Goal: Task Accomplishment & Management: Use online tool/utility

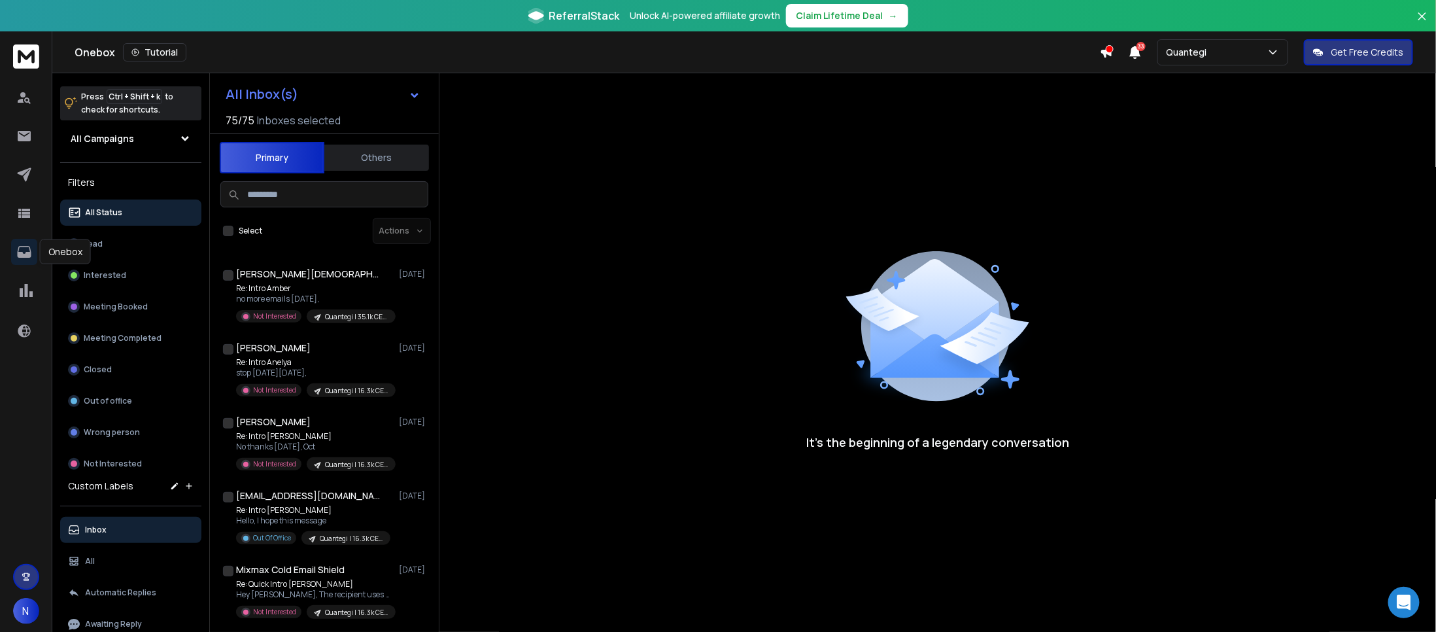
click at [29, 252] on icon at bounding box center [24, 252] width 14 height 12
click at [26, 167] on icon at bounding box center [24, 175] width 16 height 16
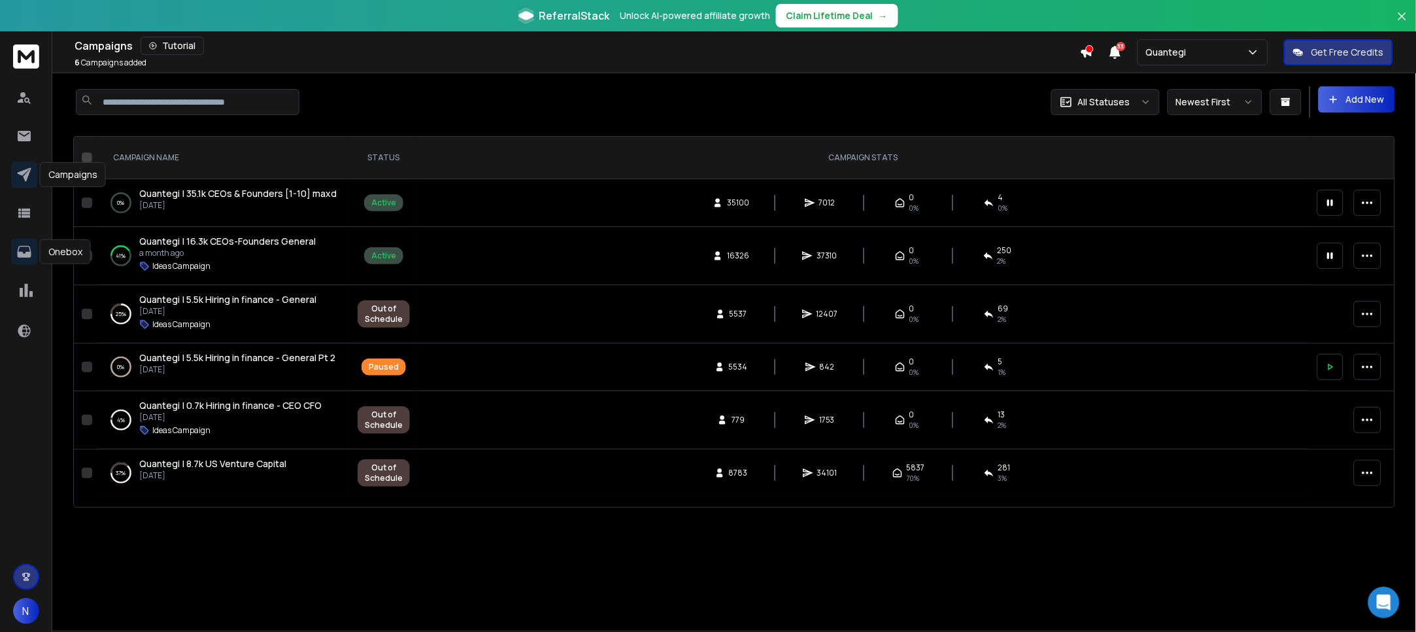
click at [29, 244] on icon at bounding box center [24, 252] width 16 height 16
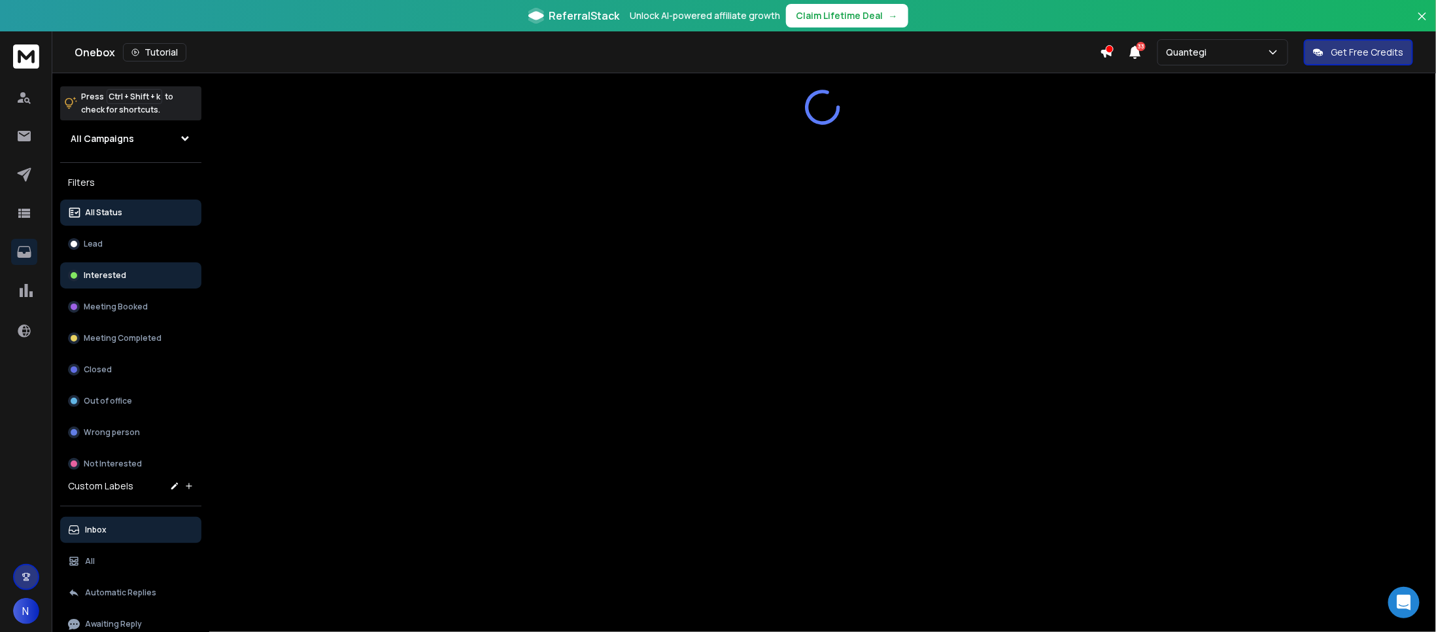
click at [118, 282] on button "Interested" at bounding box center [130, 275] width 141 height 26
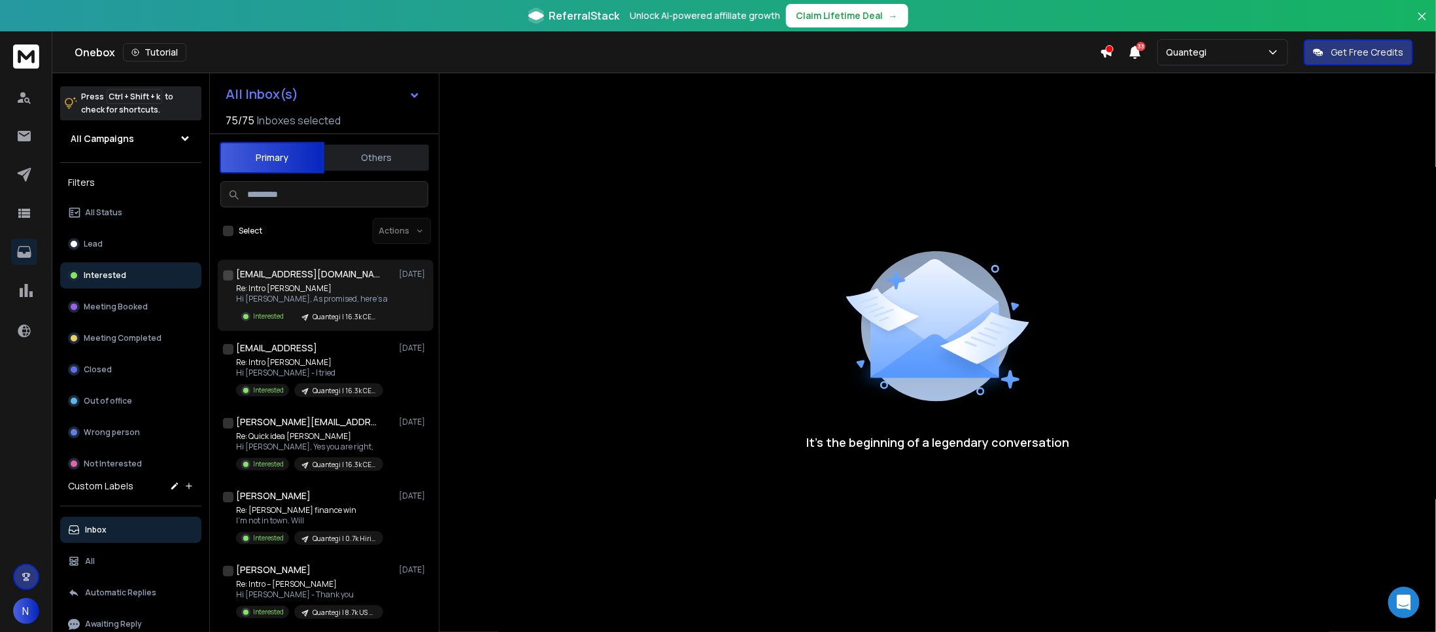
click at [377, 287] on p "Re: Intro [PERSON_NAME]" at bounding box center [312, 288] width 152 height 10
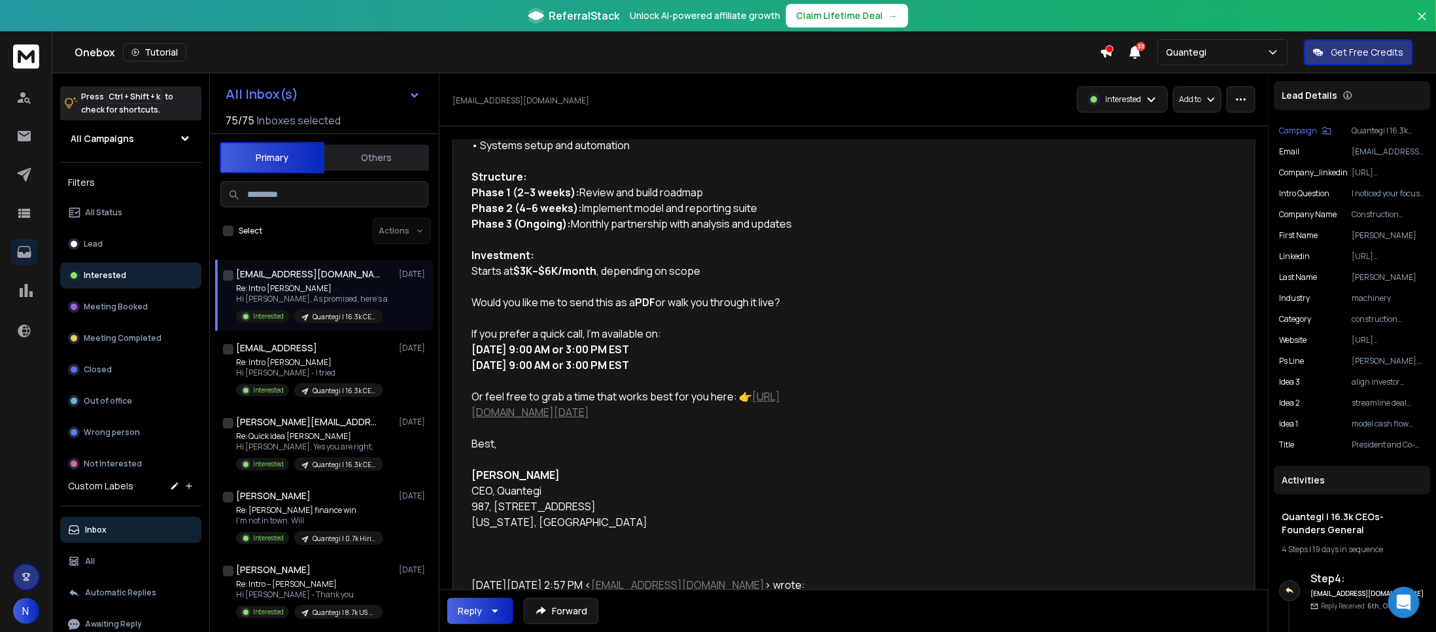
scroll to position [392, 0]
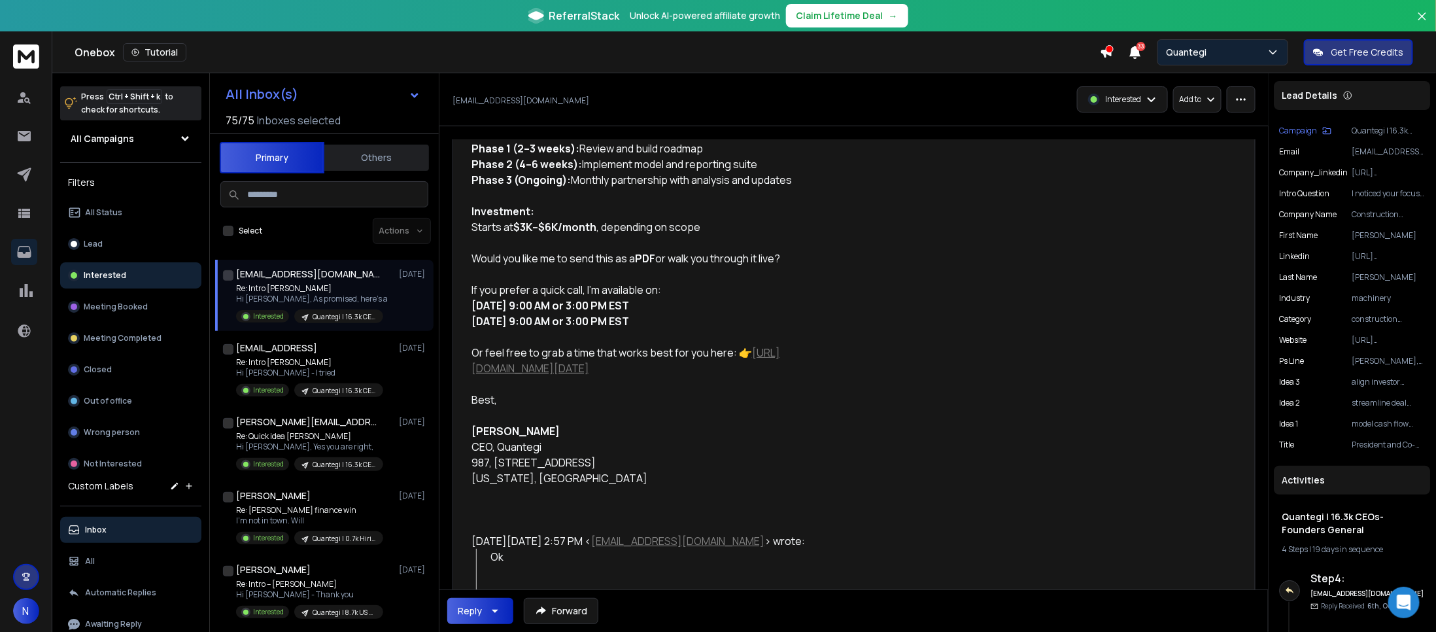
click at [1209, 47] on p "Quantegi" at bounding box center [1189, 52] width 46 height 13
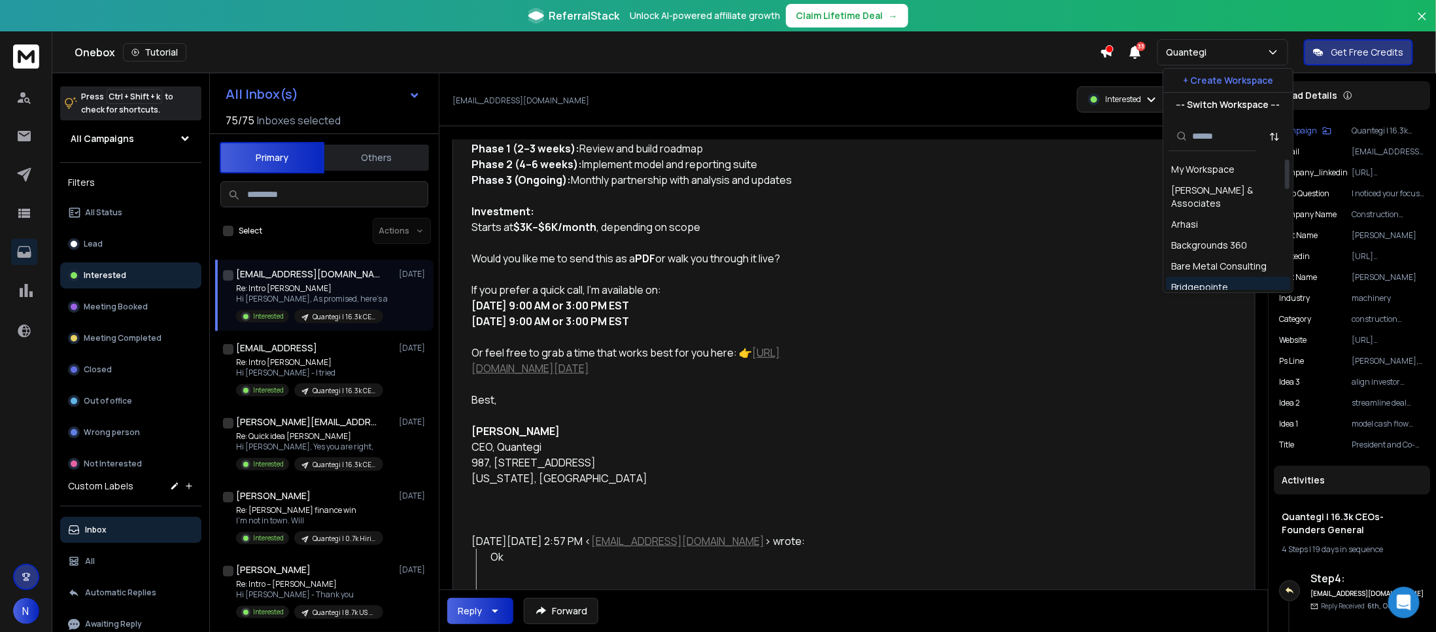
scroll to position [262, 0]
click at [1243, 239] on div "[PERSON_NAME] Group" at bounding box center [1222, 245] width 103 height 13
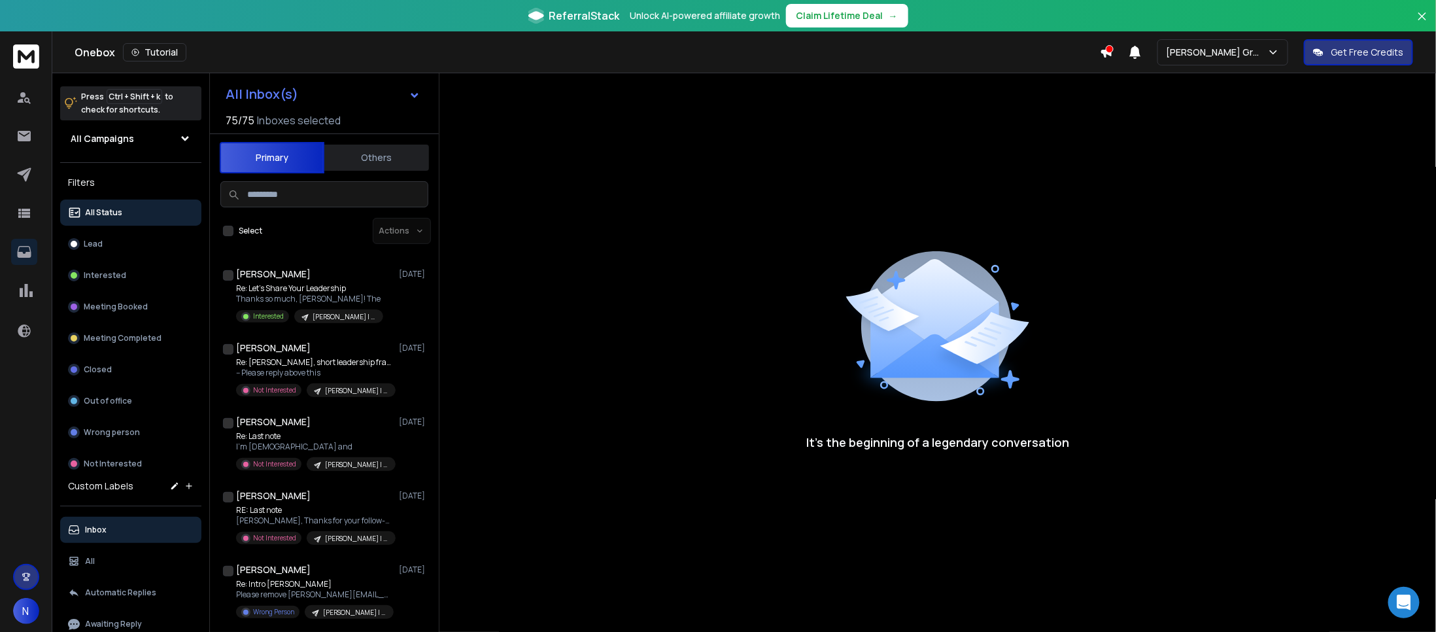
click at [290, 196] on input at bounding box center [324, 194] width 208 height 26
click at [338, 197] on input at bounding box center [324, 194] width 208 height 26
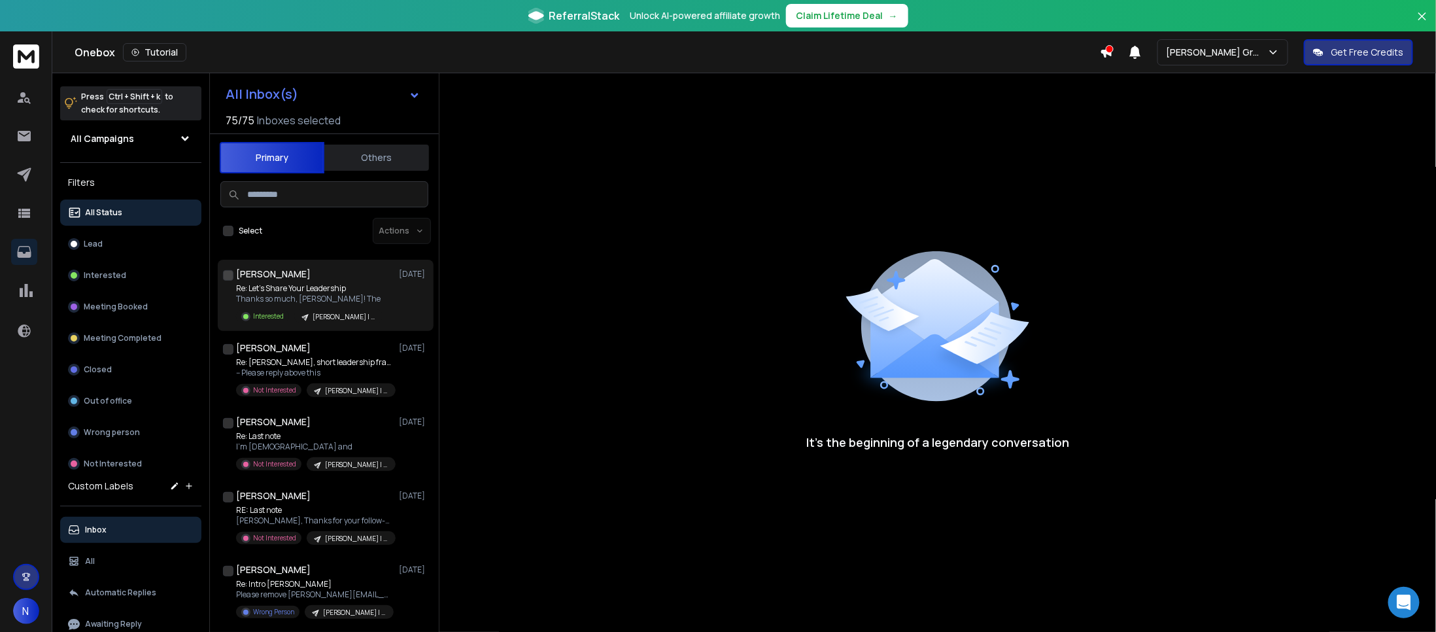
click at [356, 294] on p "Thanks so much, Marcel! The" at bounding box center [309, 299] width 147 height 10
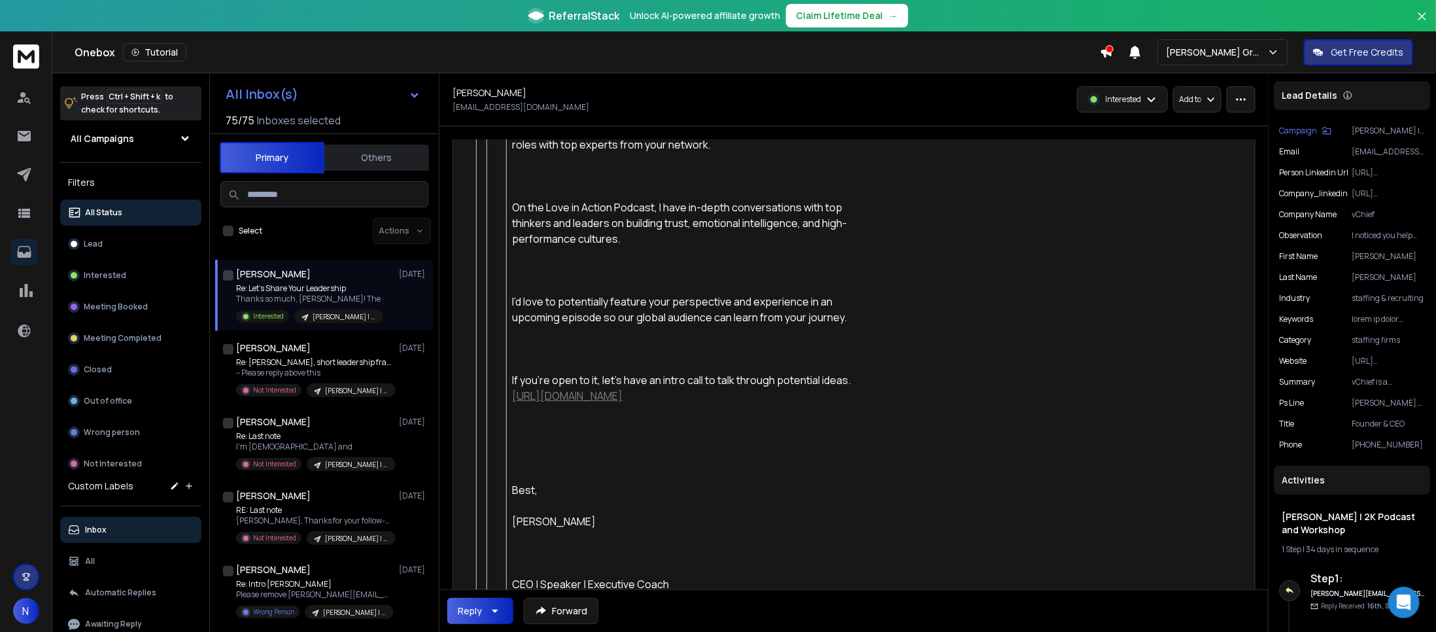
scroll to position [837, 0]
click at [16, 175] on icon at bounding box center [24, 175] width 16 height 16
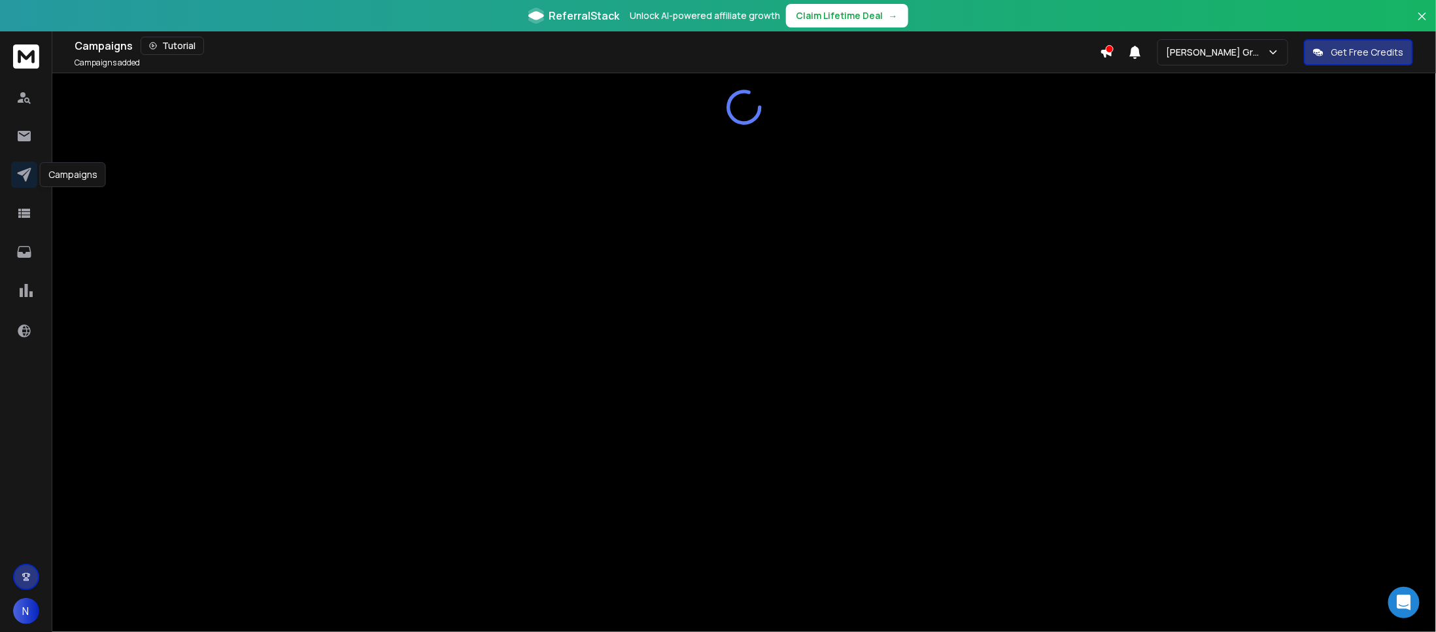
click at [29, 174] on icon at bounding box center [24, 175] width 16 height 16
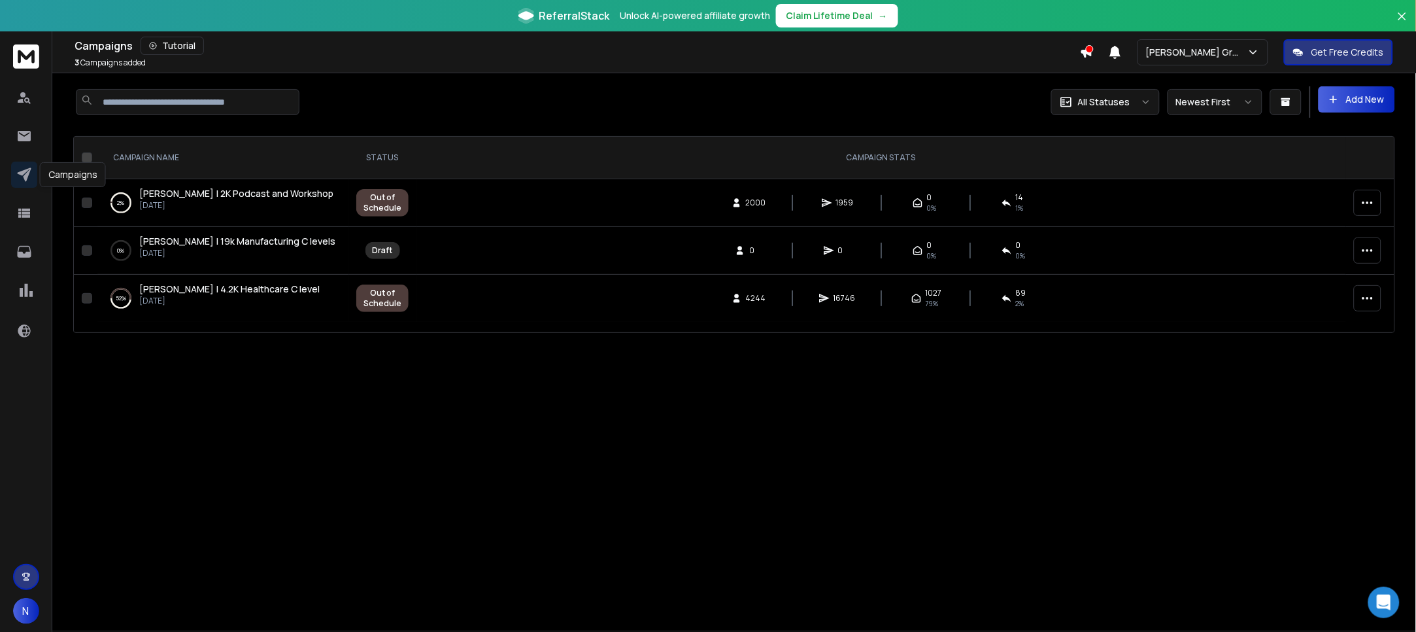
click at [22, 178] on icon at bounding box center [24, 175] width 16 height 16
click at [11, 167] on link at bounding box center [24, 175] width 26 height 26
click at [26, 180] on icon at bounding box center [24, 175] width 14 height 14
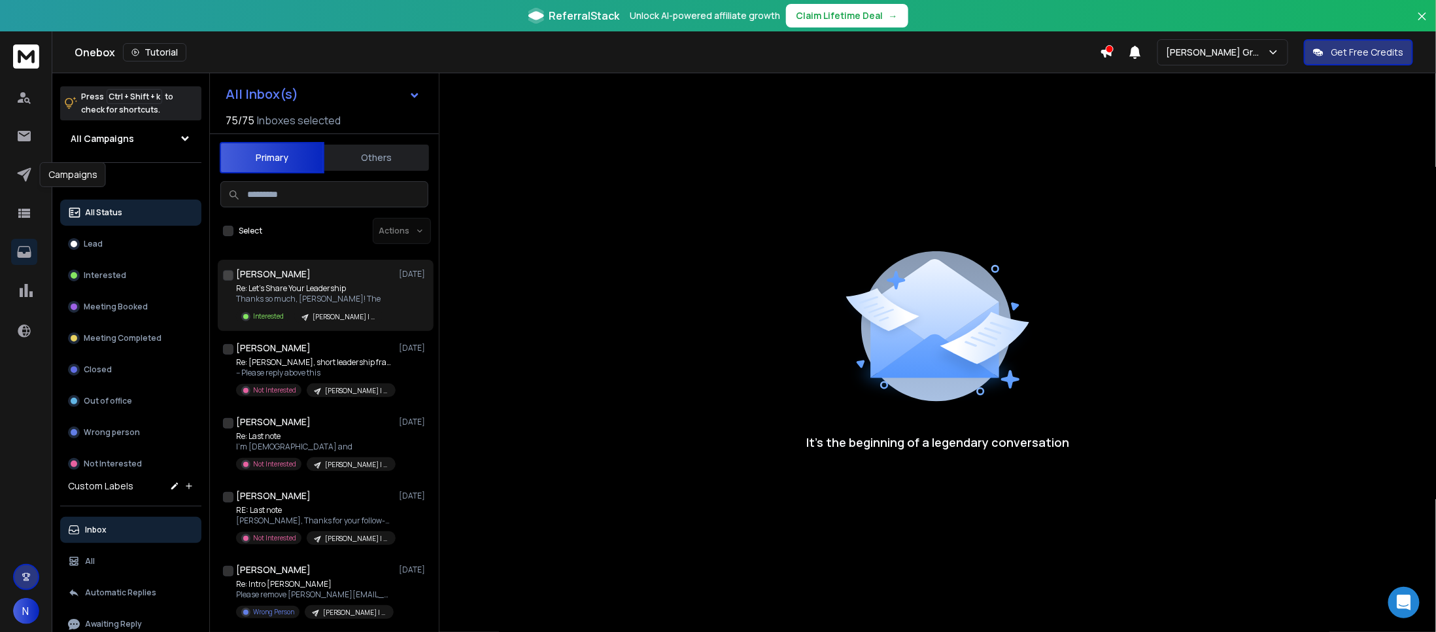
click at [345, 284] on p "Re: Let’s Share Your Leadership" at bounding box center [309, 288] width 147 height 10
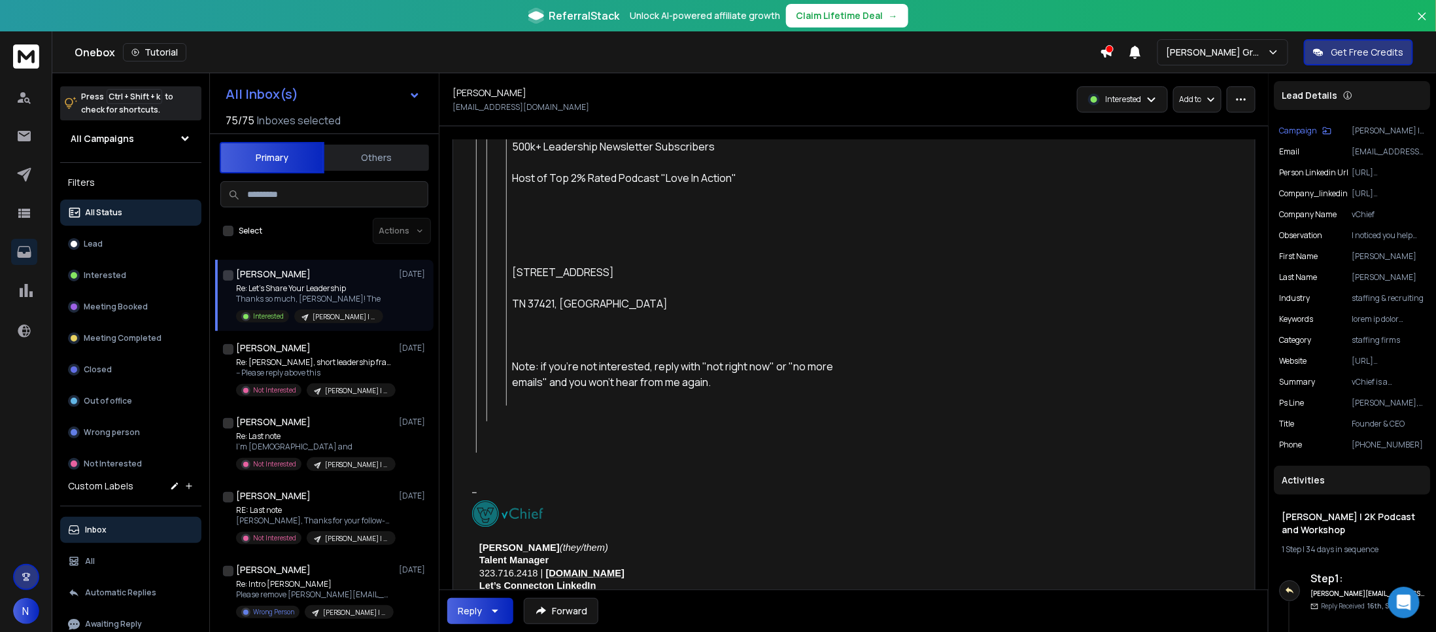
scroll to position [1177, 0]
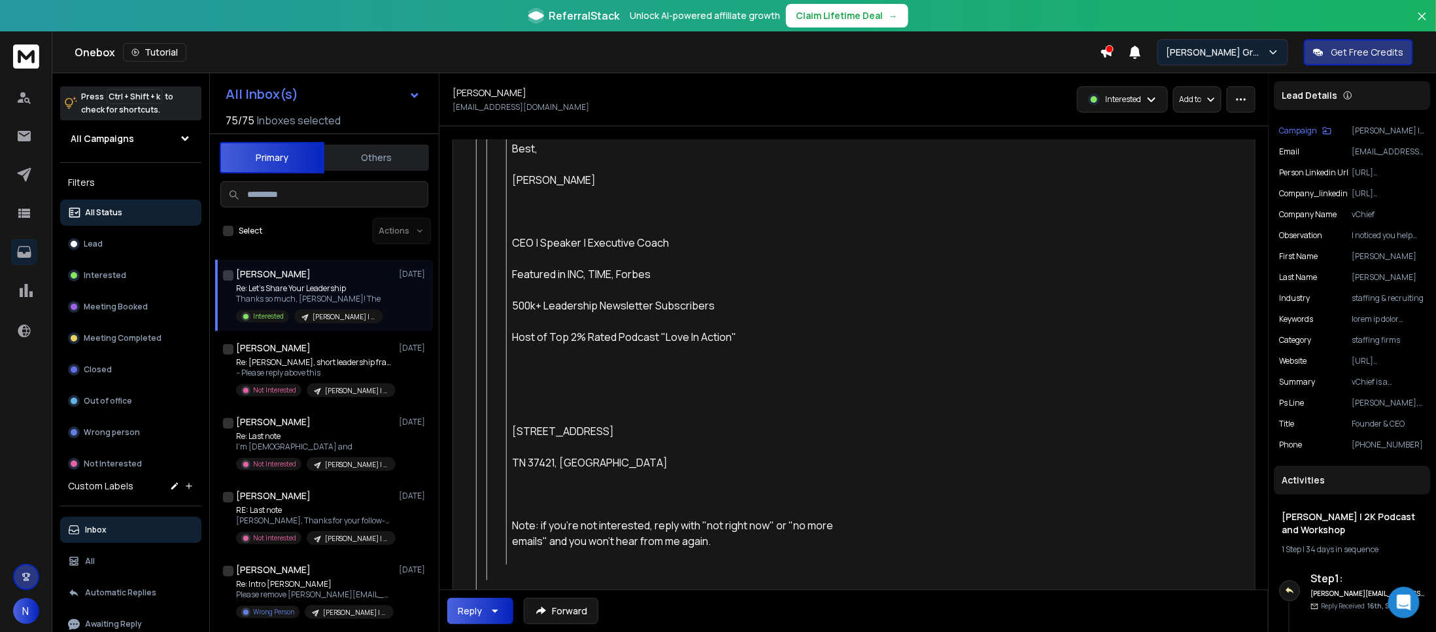
click at [1176, 48] on p "[PERSON_NAME] Group" at bounding box center [1216, 52] width 101 height 13
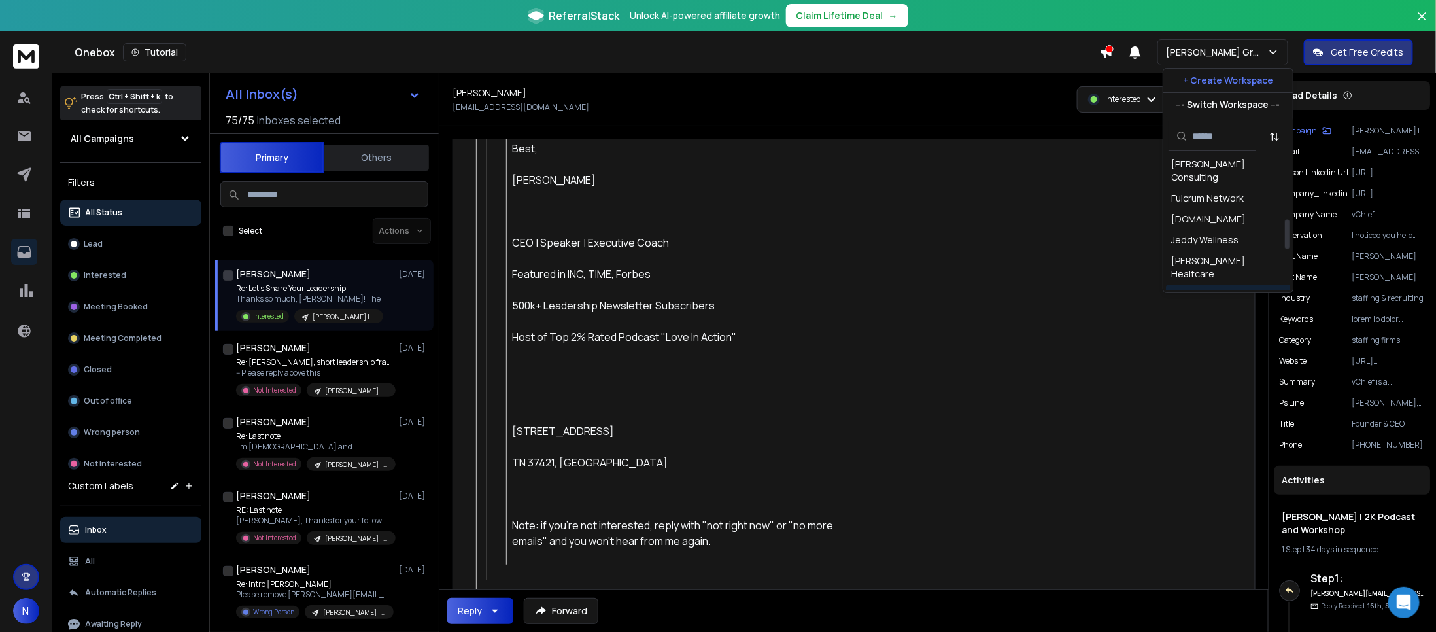
scroll to position [309, 0]
click at [1218, 250] on div "Quantegi" at bounding box center [1228, 260] width 124 height 21
